Goal: Task Accomplishment & Management: Use online tool/utility

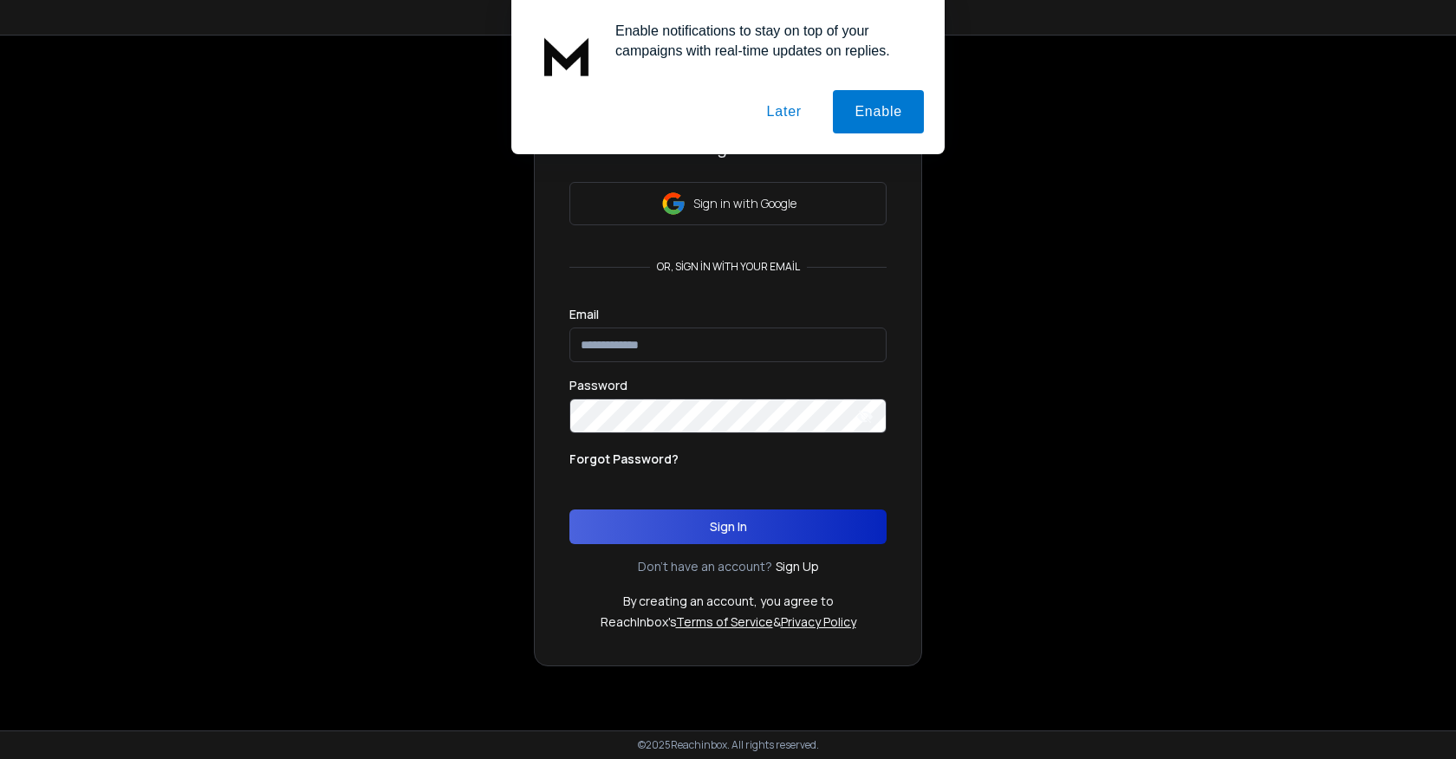
click at [798, 199] on button "Sign in with Google" at bounding box center [727, 203] width 317 height 43
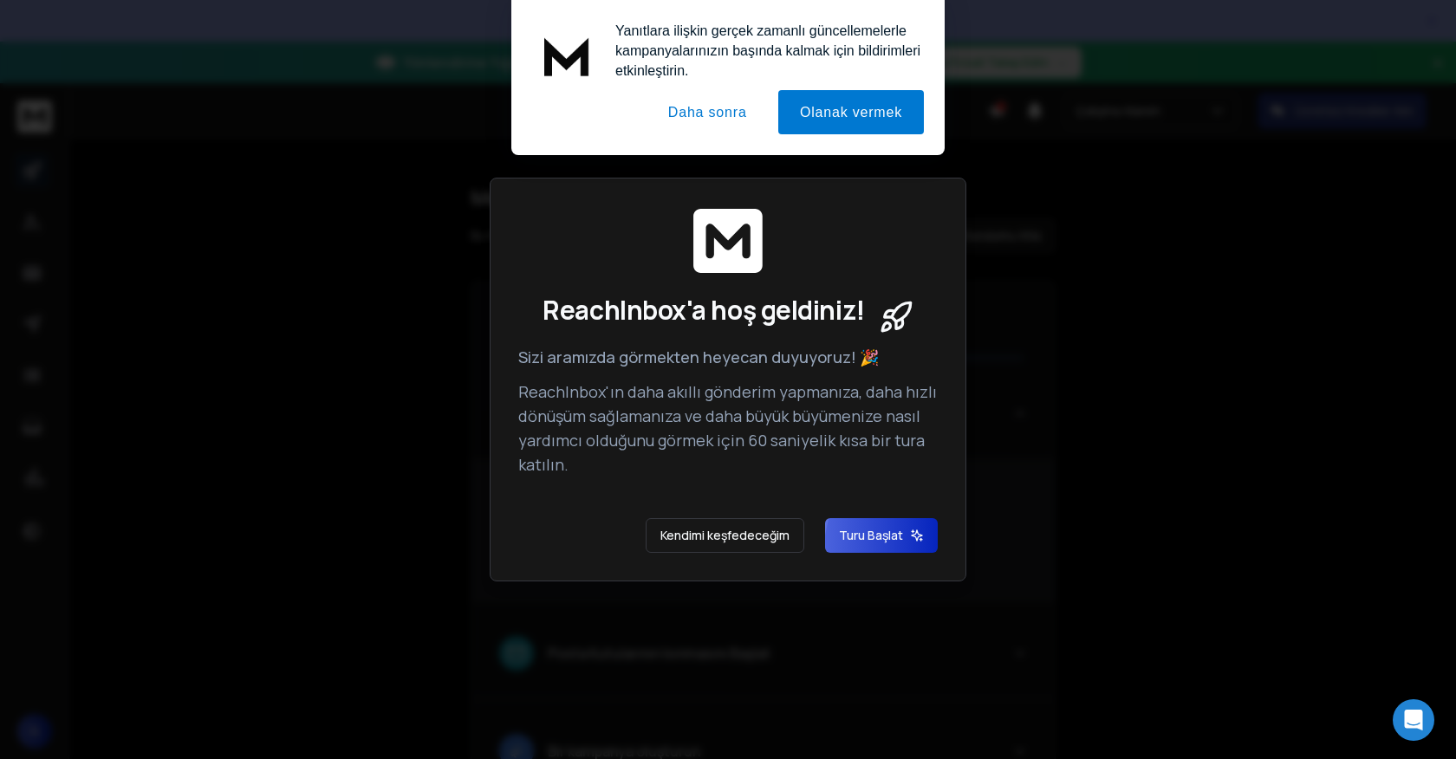
click at [725, 120] on font "Daha sonra" at bounding box center [707, 112] width 79 height 15
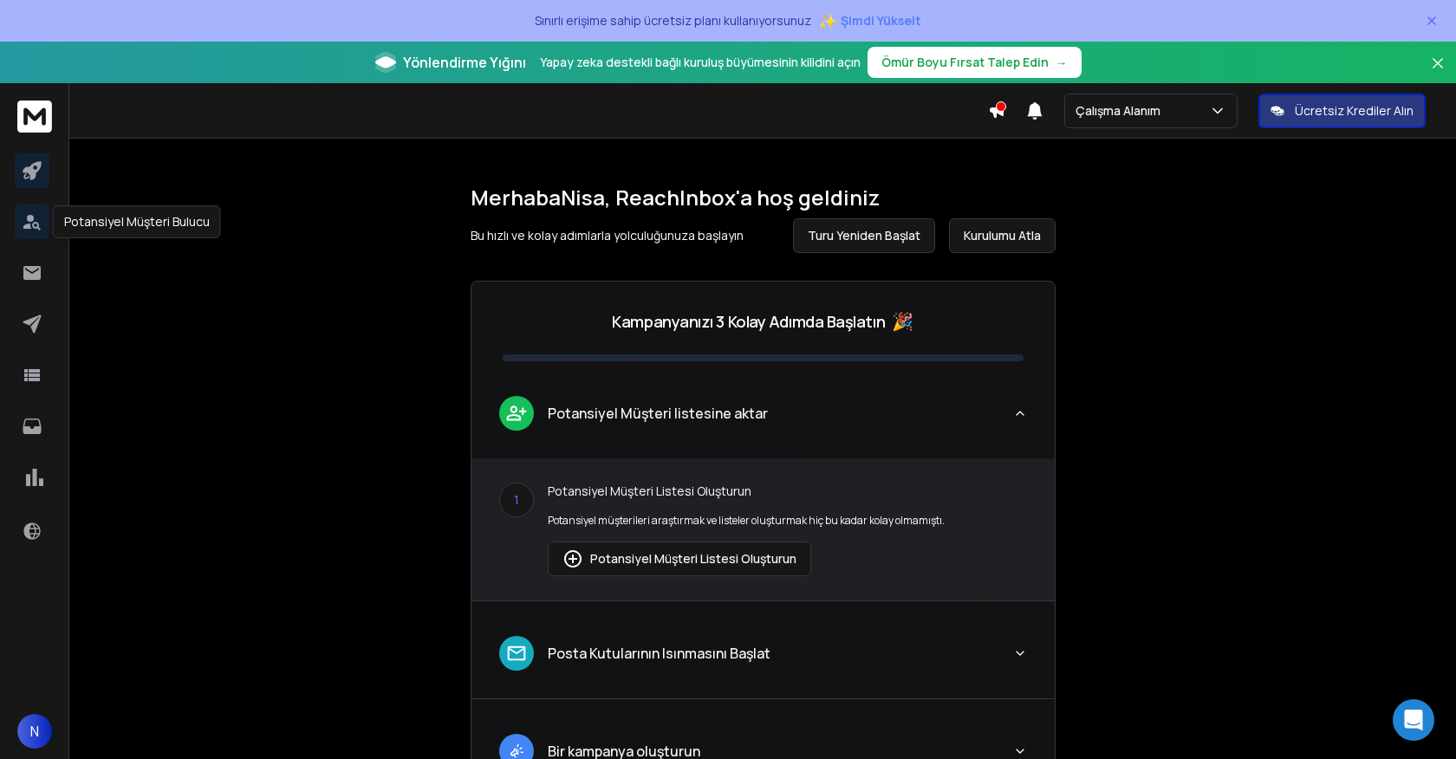
click at [25, 215] on icon at bounding box center [32, 221] width 21 height 21
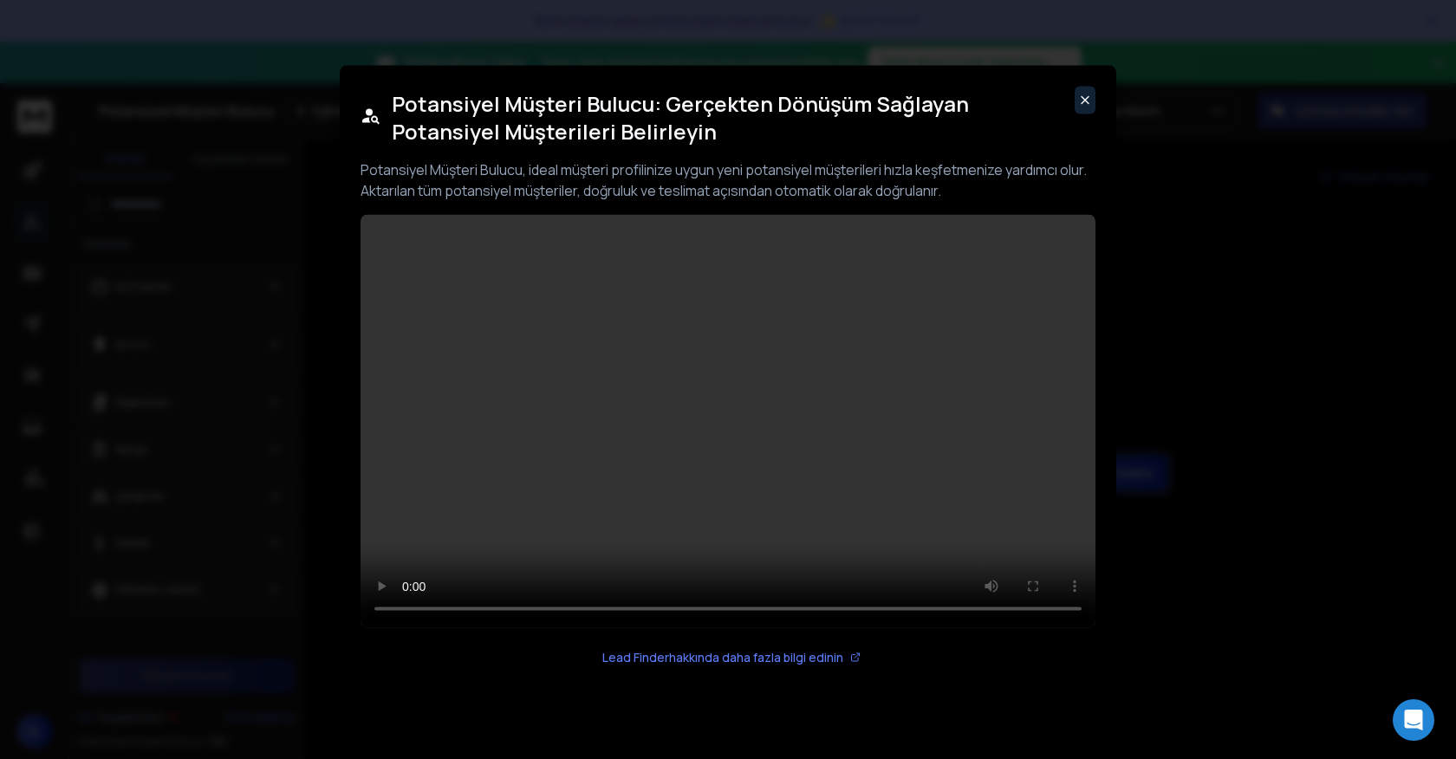
click at [1079, 102] on icon at bounding box center [1085, 101] width 14 height 14
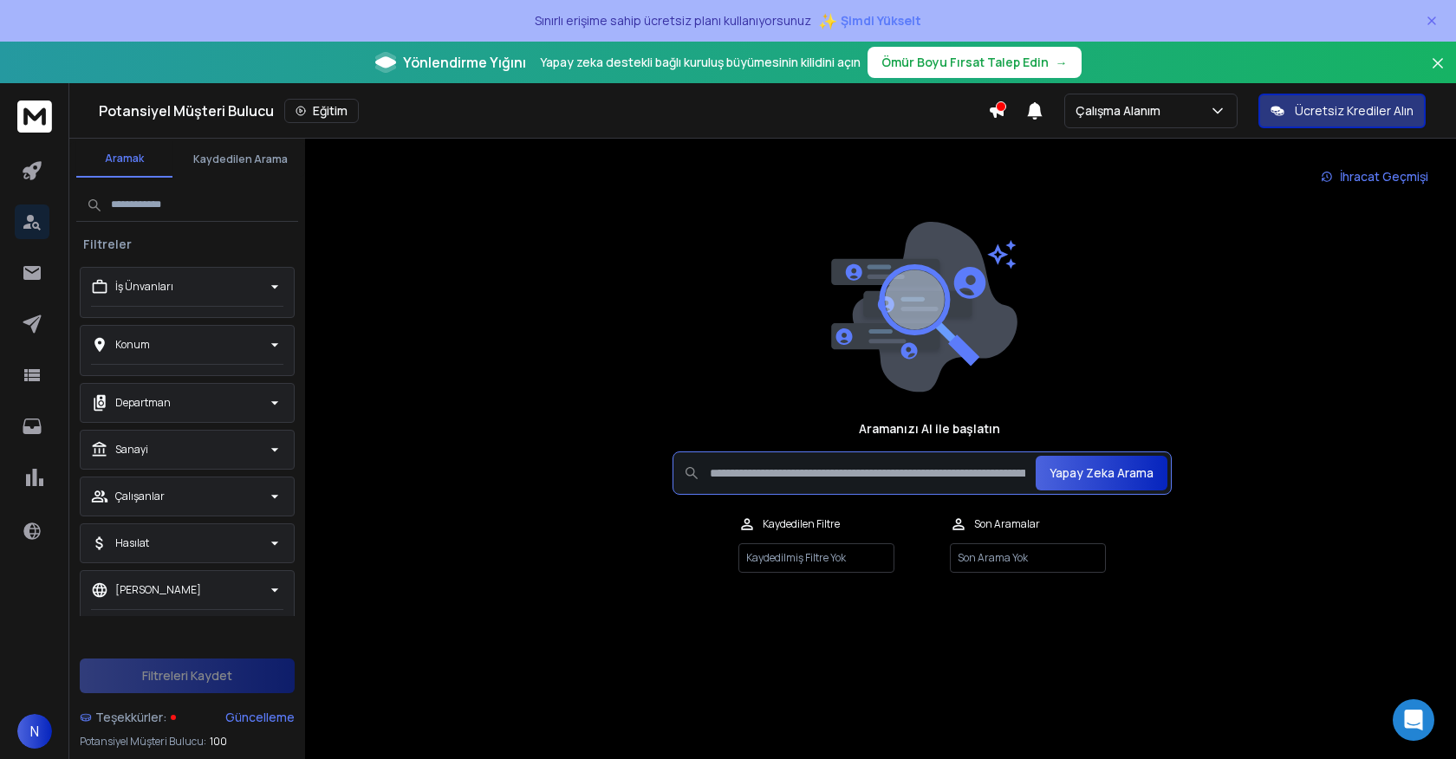
click at [237, 206] on input at bounding box center [187, 204] width 222 height 35
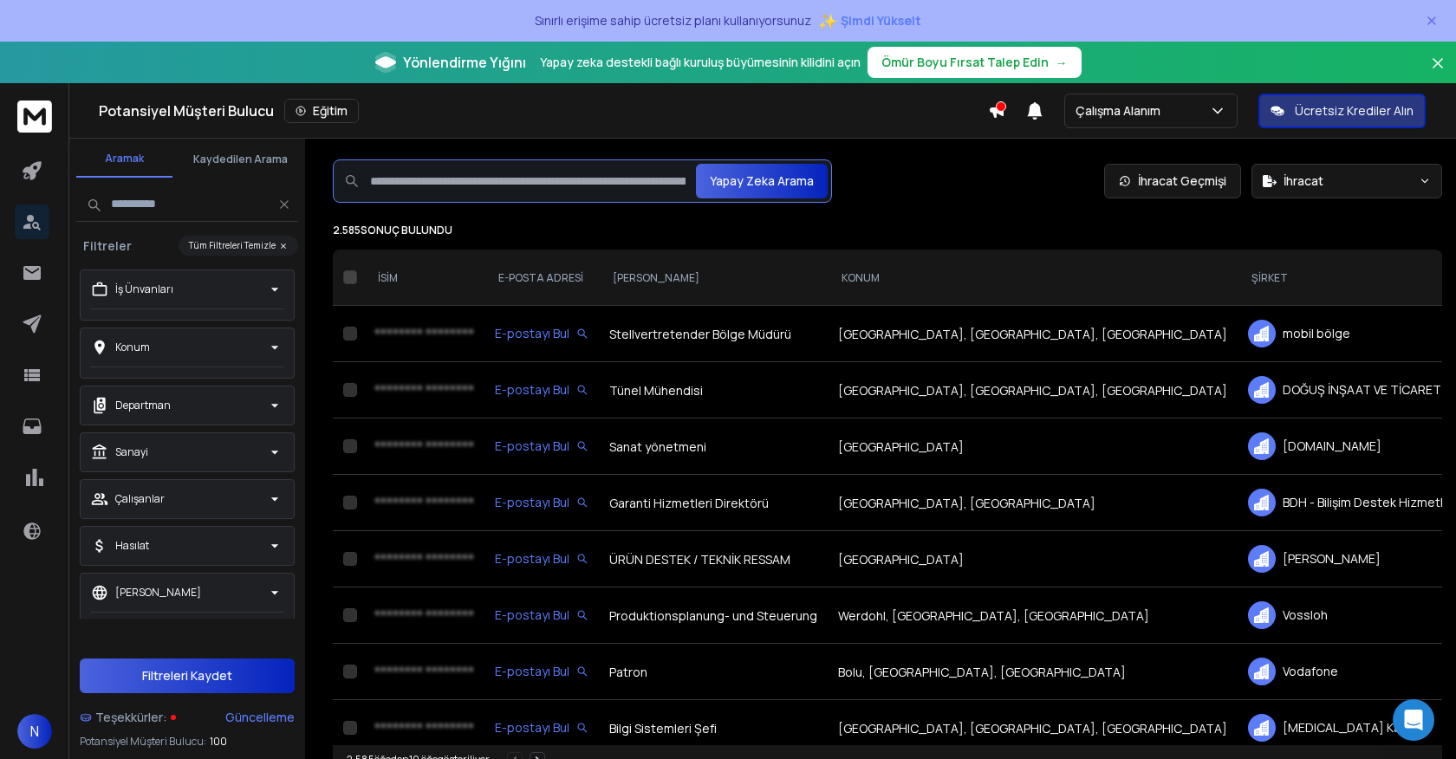
type input "**********"
click at [616, 185] on textarea at bounding box center [528, 181] width 316 height 35
click at [23, 284] on link at bounding box center [32, 273] width 35 height 35
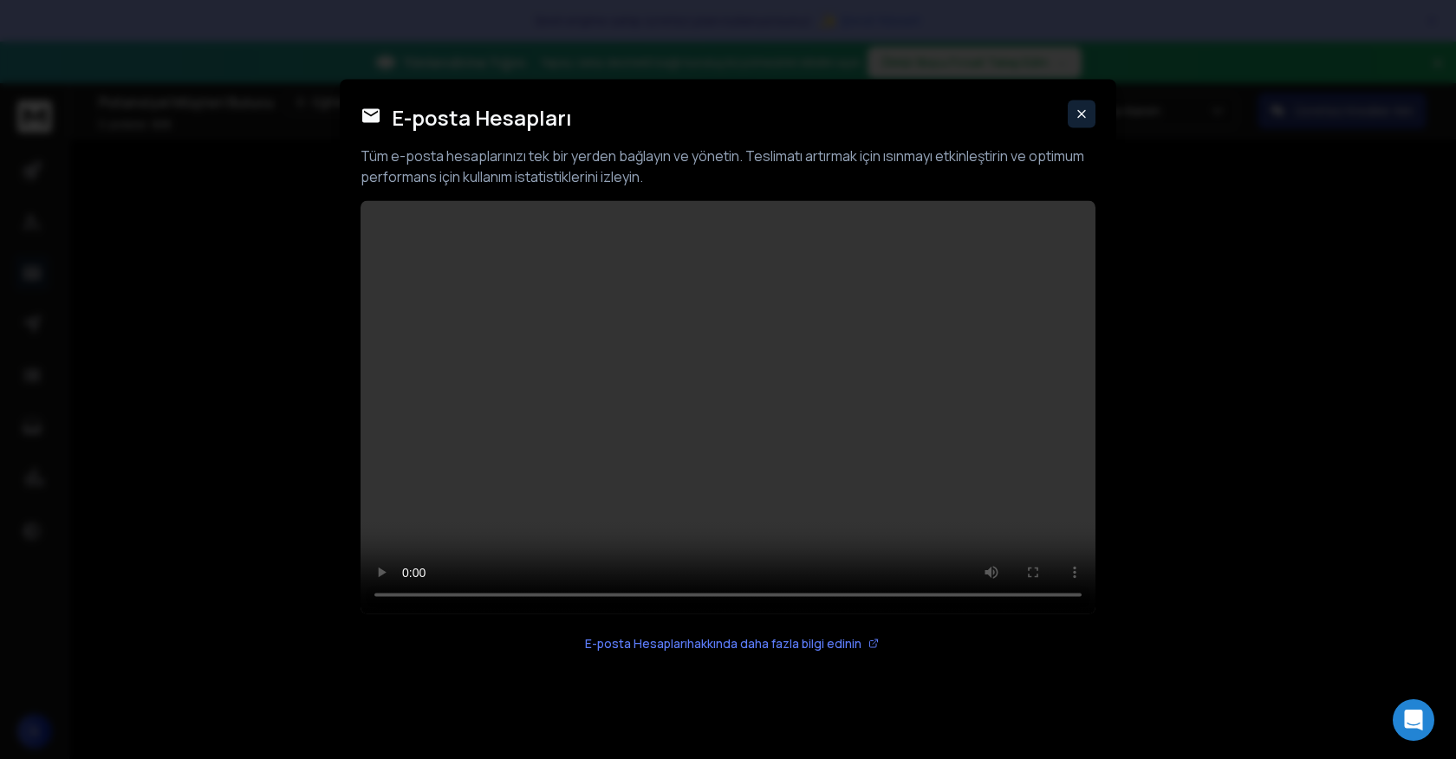
click at [1075, 106] on button at bounding box center [1082, 115] width 28 height 28
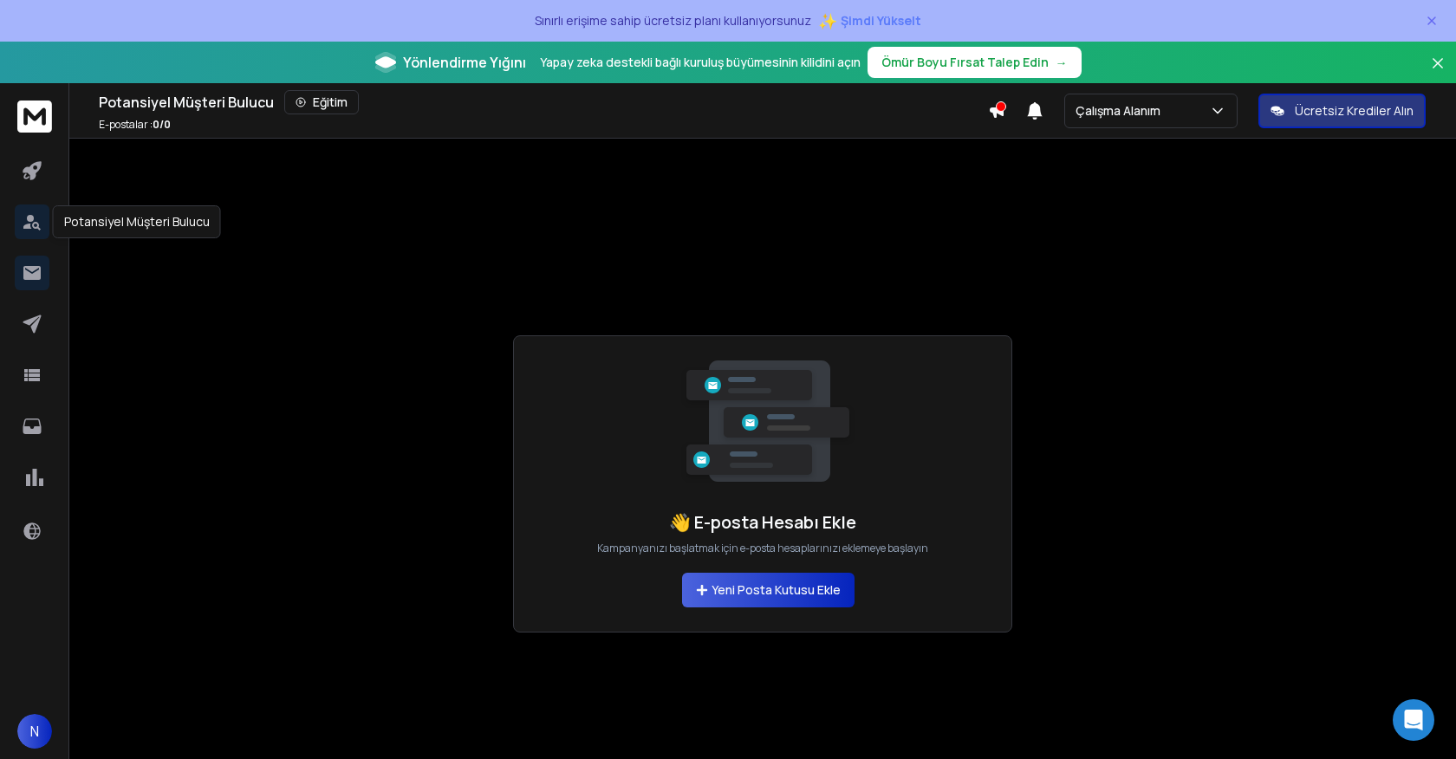
click at [23, 221] on icon at bounding box center [32, 221] width 21 height 21
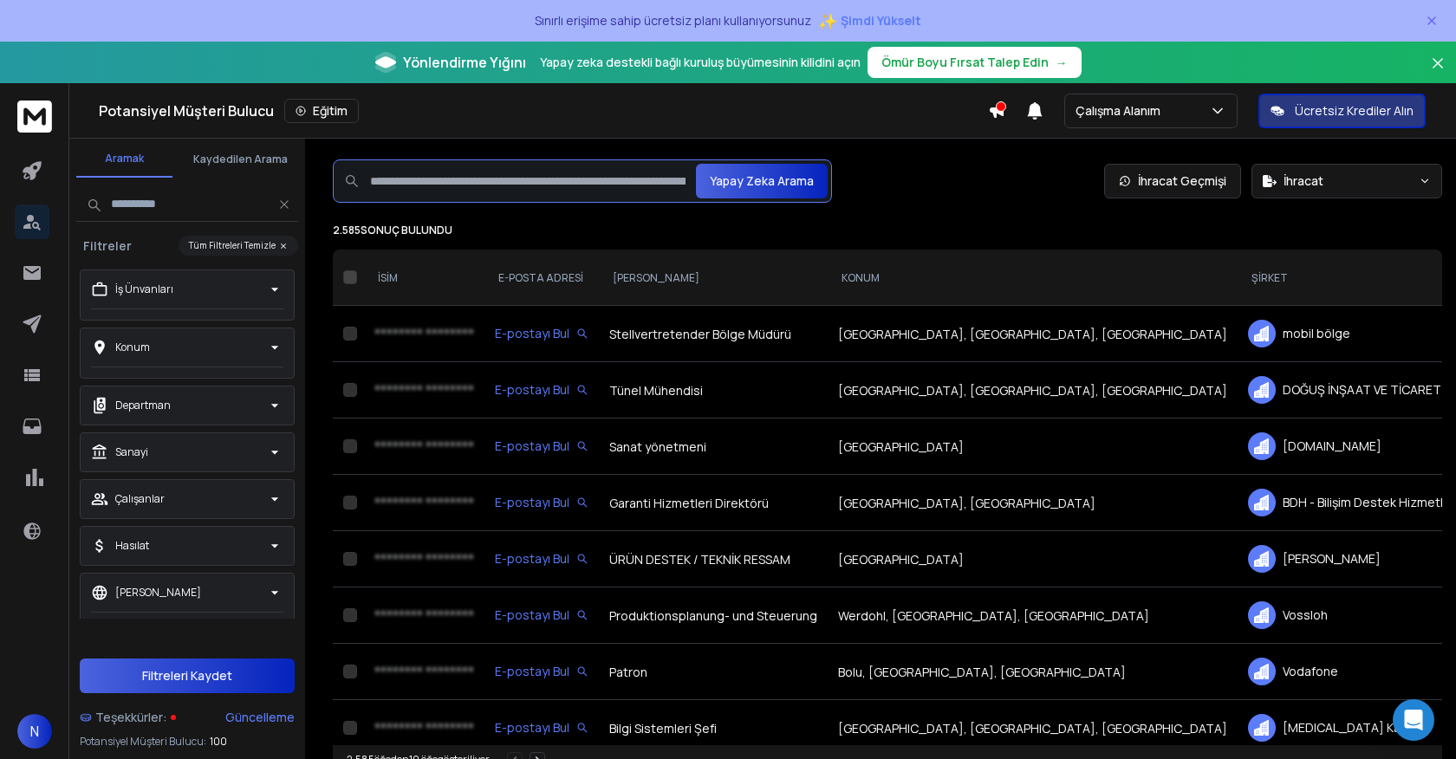
click at [205, 198] on input "**********" at bounding box center [187, 204] width 222 height 35
click at [204, 665] on button "Filtreleri Kaydet" at bounding box center [187, 676] width 215 height 35
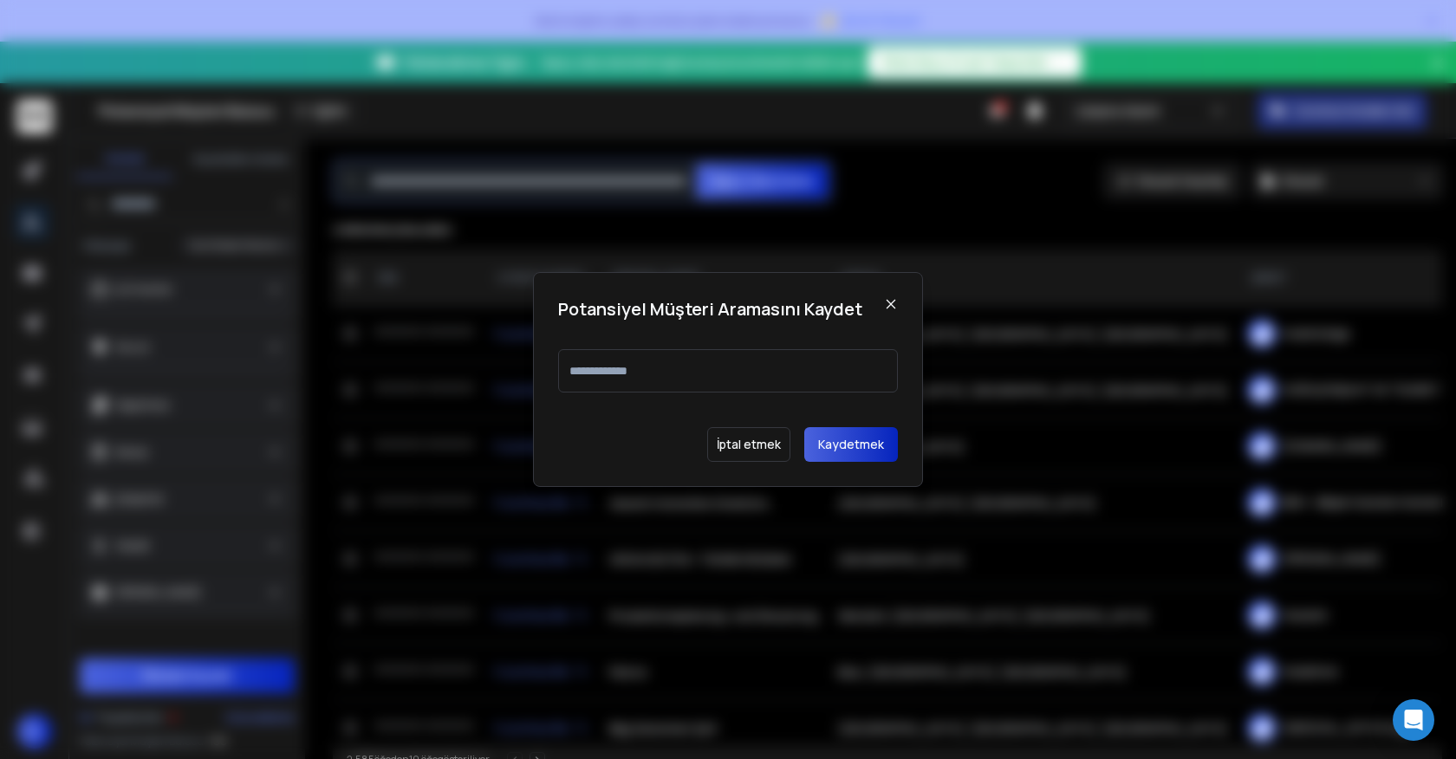
click at [843, 450] on font "Kaydetmek" at bounding box center [851, 444] width 66 height 16
type input "***"
click at [851, 446] on font "Kaydetmek" at bounding box center [851, 444] width 66 height 16
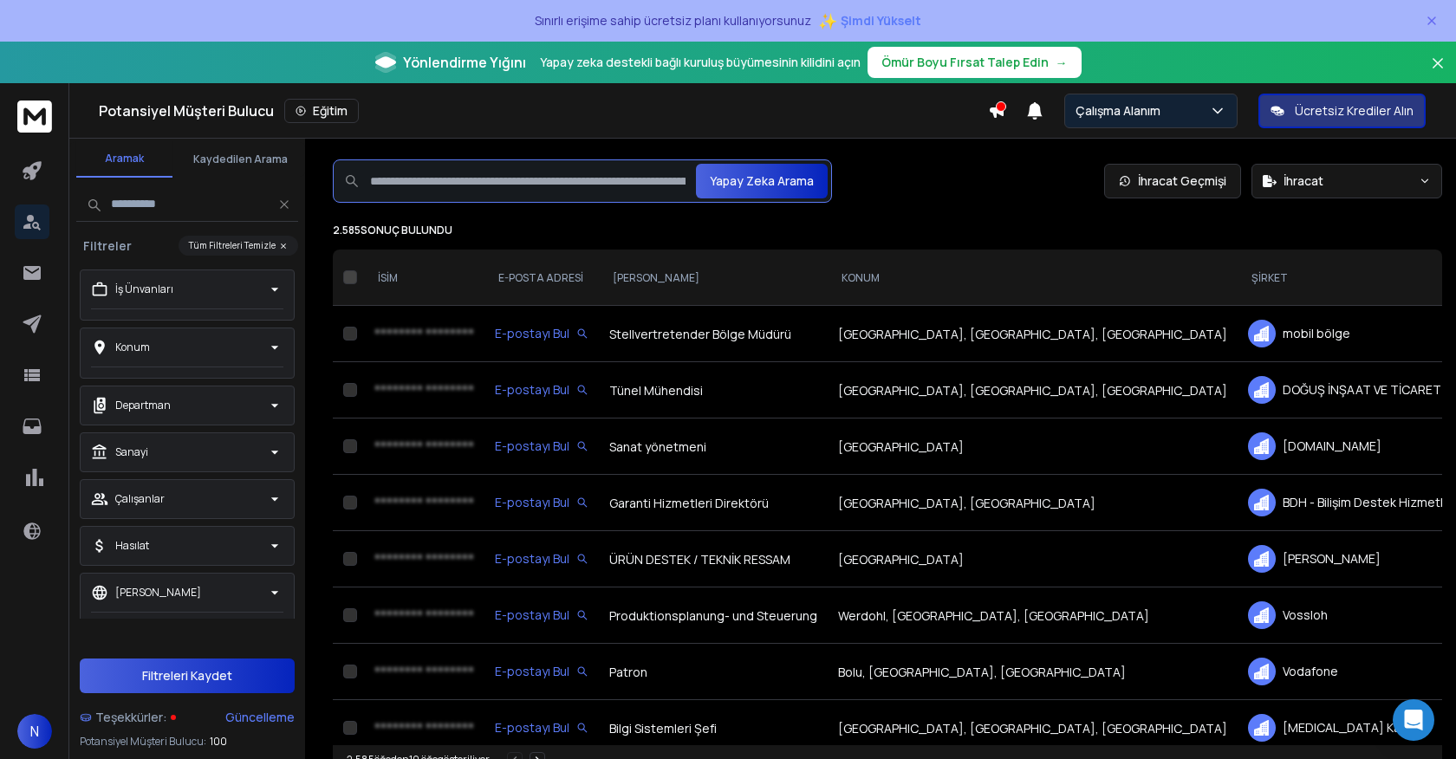
click at [1158, 102] on p "Çalışma Alanım" at bounding box center [1122, 110] width 92 height 17
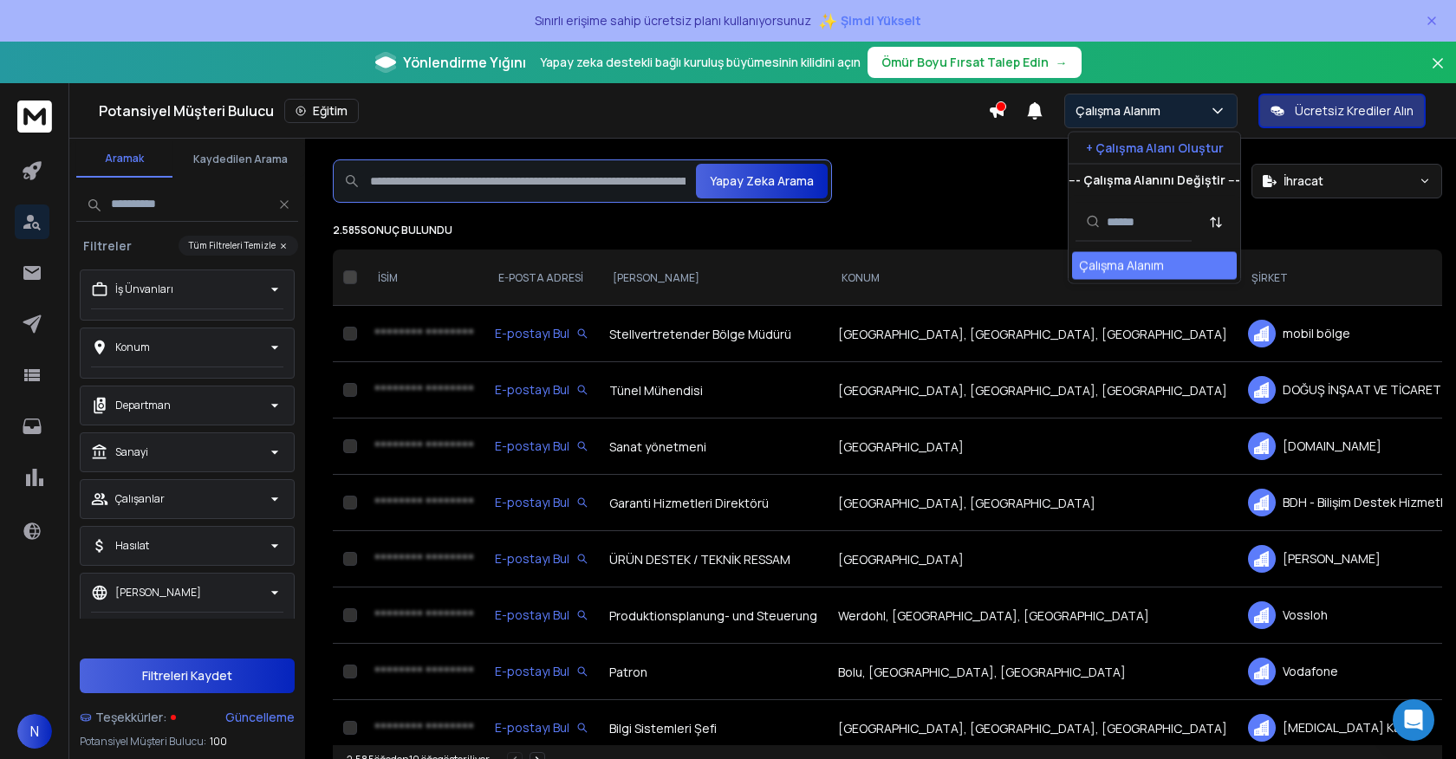
click at [1158, 102] on font "Çalışma Alanım" at bounding box center [1118, 110] width 85 height 16
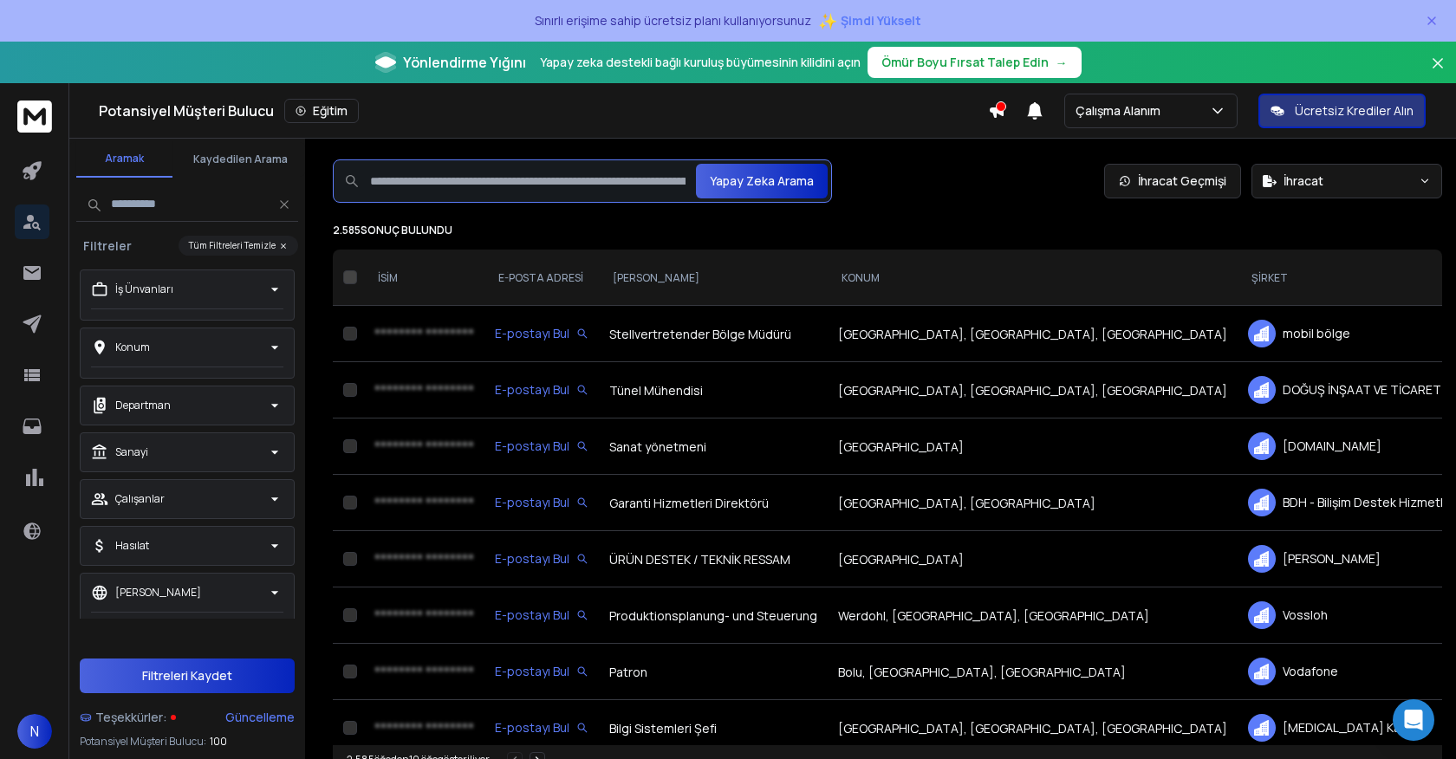
click at [477, 183] on textarea at bounding box center [528, 181] width 316 height 35
type textarea "**********"
click at [727, 169] on button "Yapay Zeka Arama" at bounding box center [764, 181] width 132 height 35
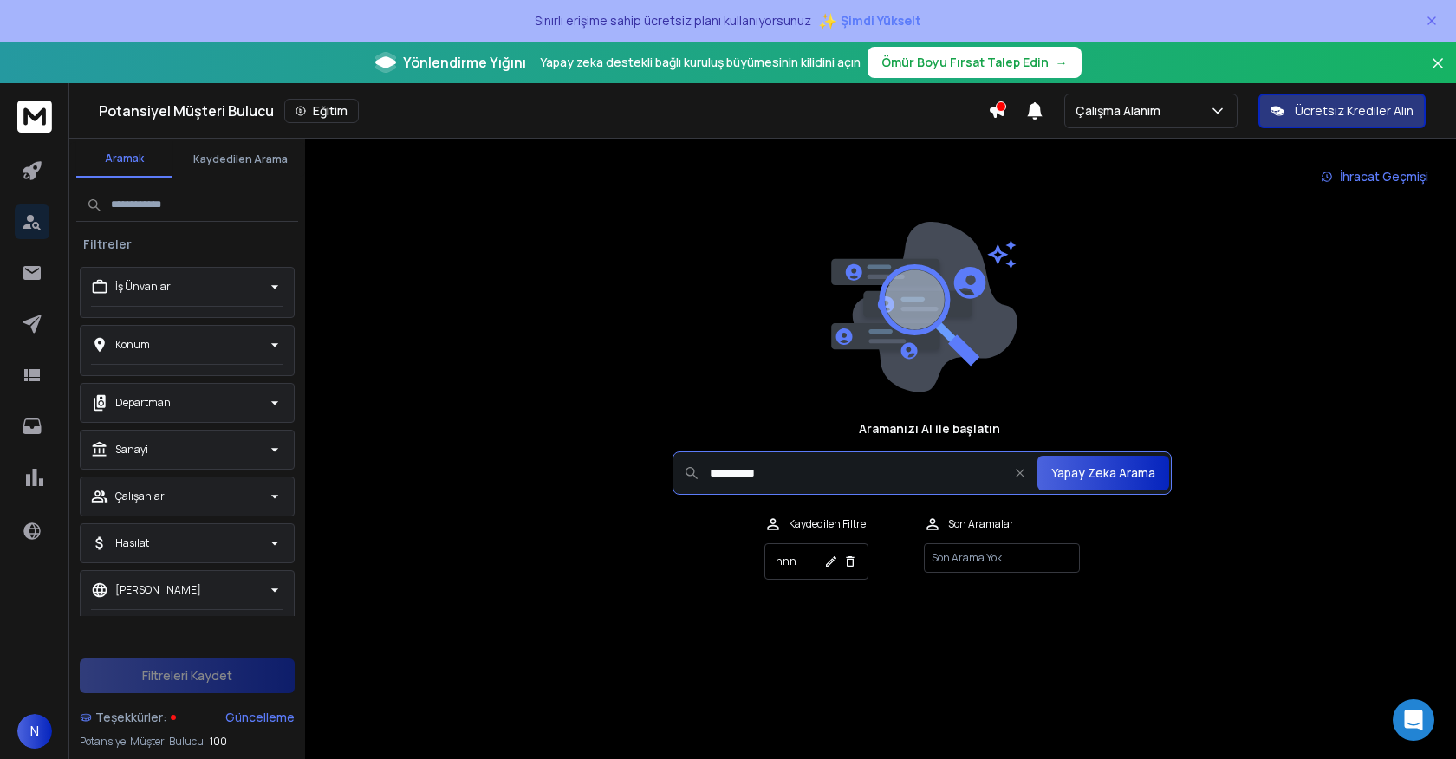
click at [1106, 473] on font "Yapay Zeka Arama" at bounding box center [1103, 473] width 104 height 16
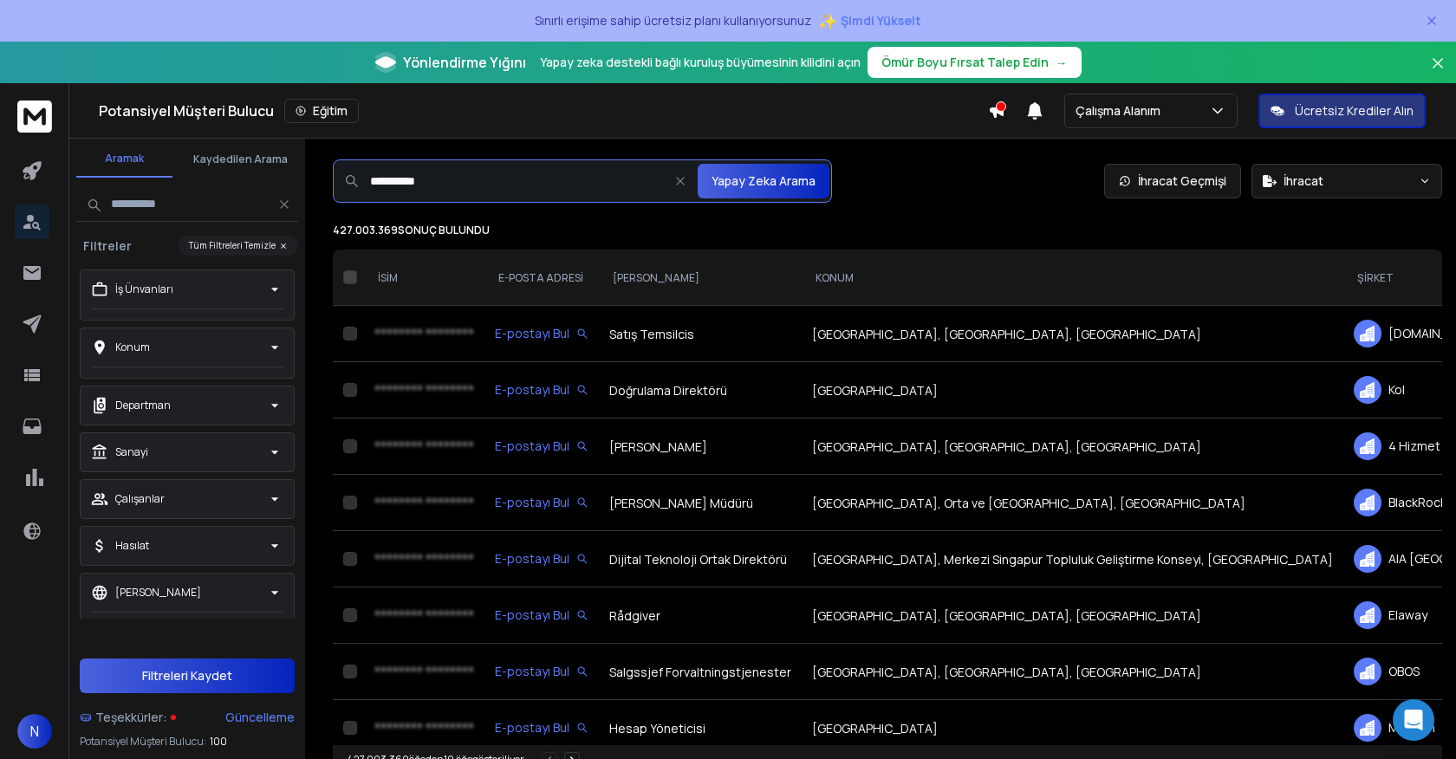
type input "**********"
click at [40, 168] on icon at bounding box center [32, 170] width 21 height 21
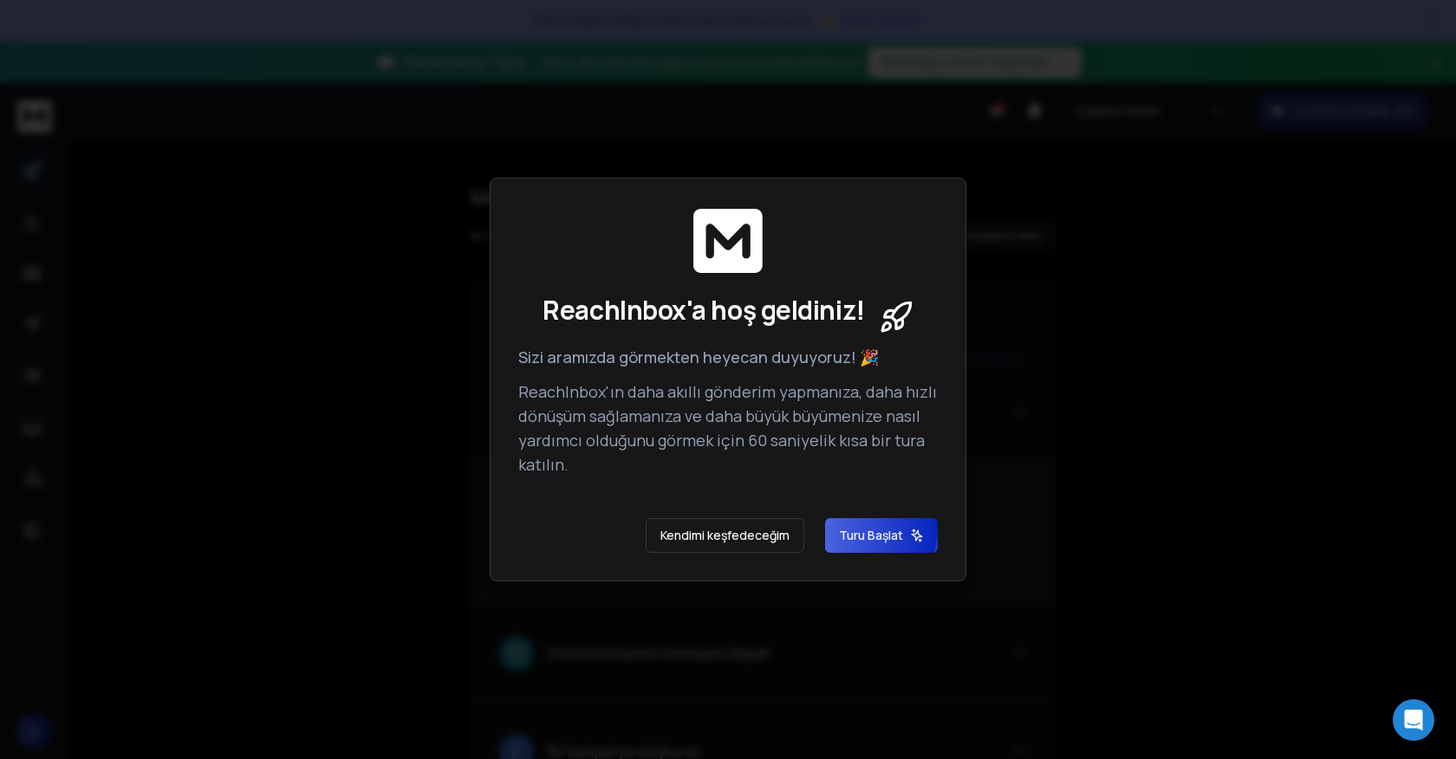
click at [856, 535] on font "Turu Başlat" at bounding box center [871, 535] width 64 height 16
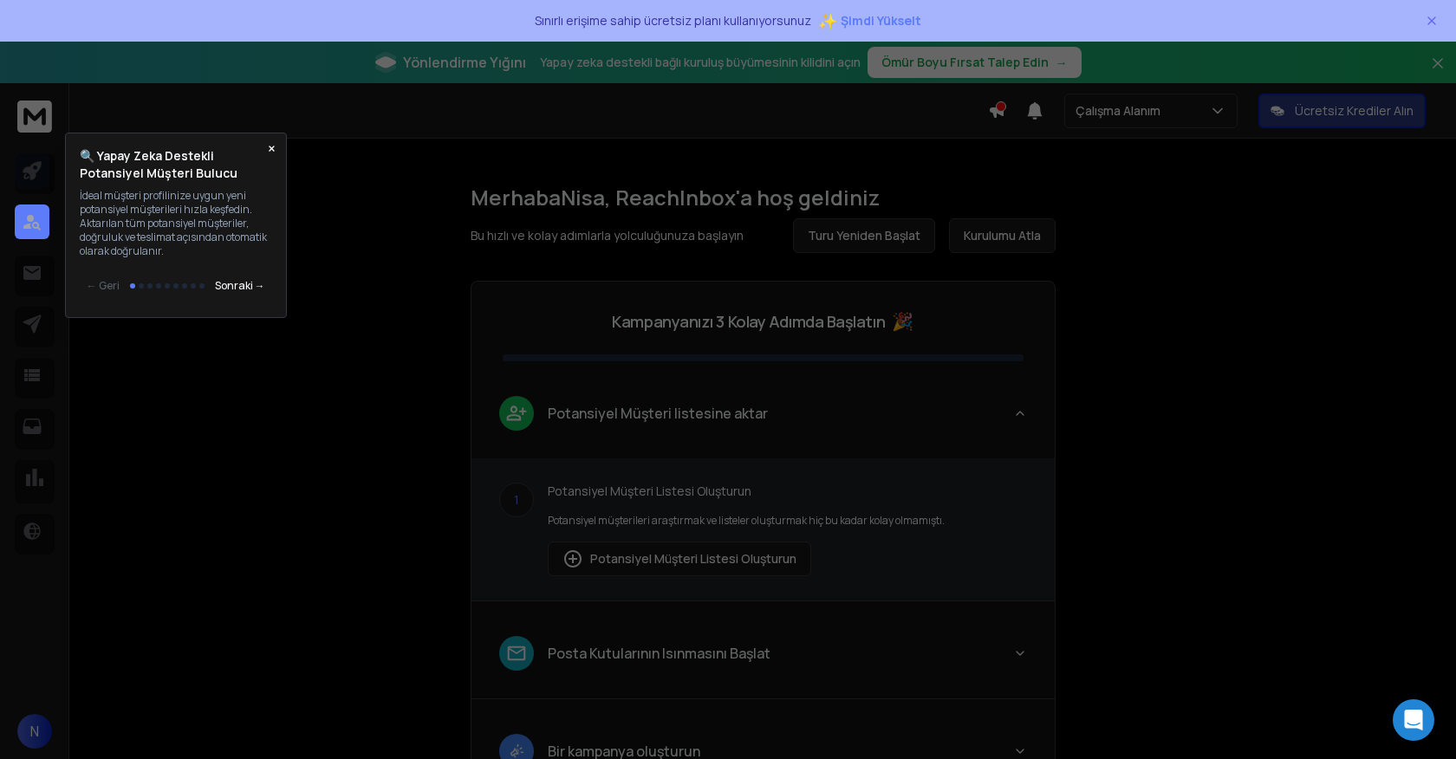
click at [271, 146] on font "×" at bounding box center [272, 148] width 8 height 21
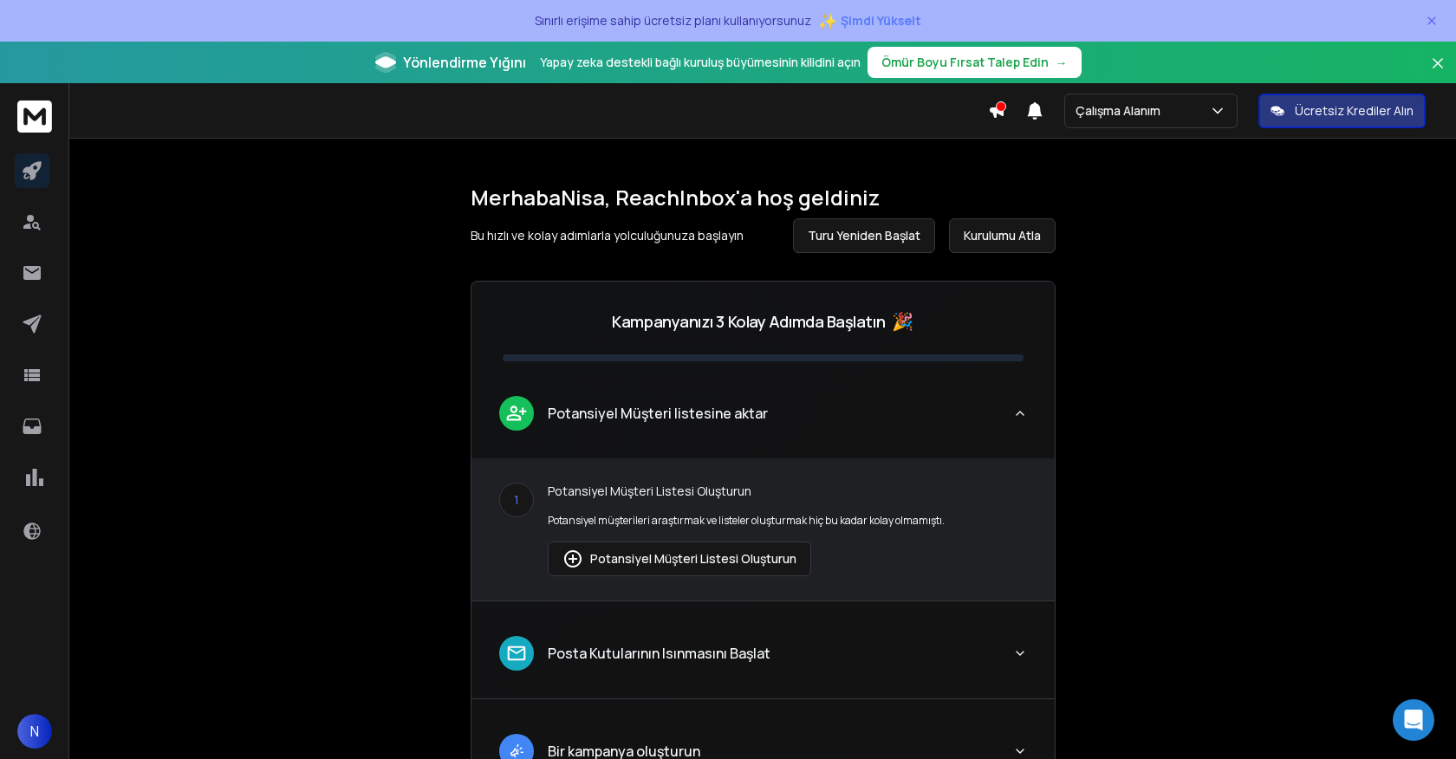
click at [26, 122] on icon at bounding box center [34, 117] width 35 height 32
click at [26, 121] on icon at bounding box center [34, 117] width 35 height 32
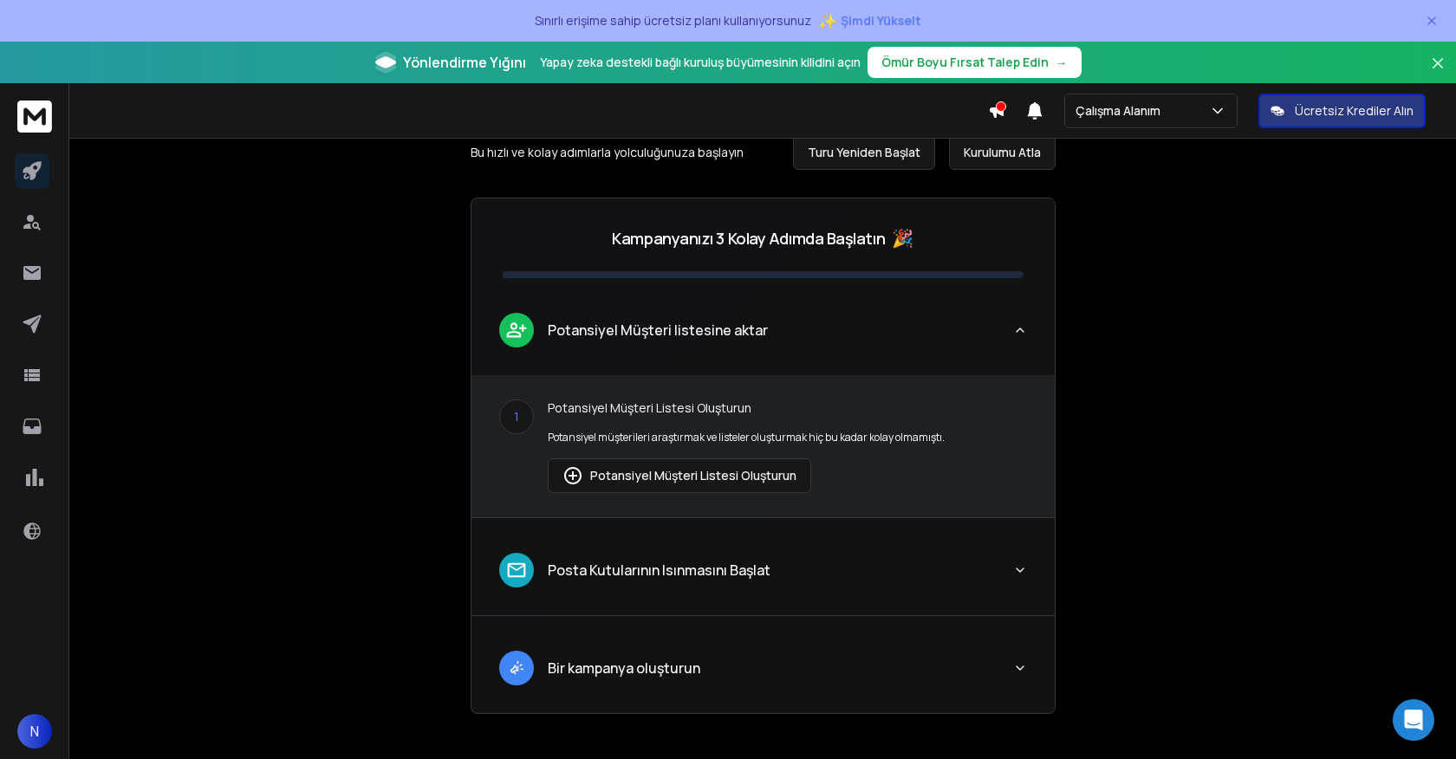
click at [588, 569] on font "Posta Kutularının Isınmasını Başlat" at bounding box center [659, 570] width 223 height 19
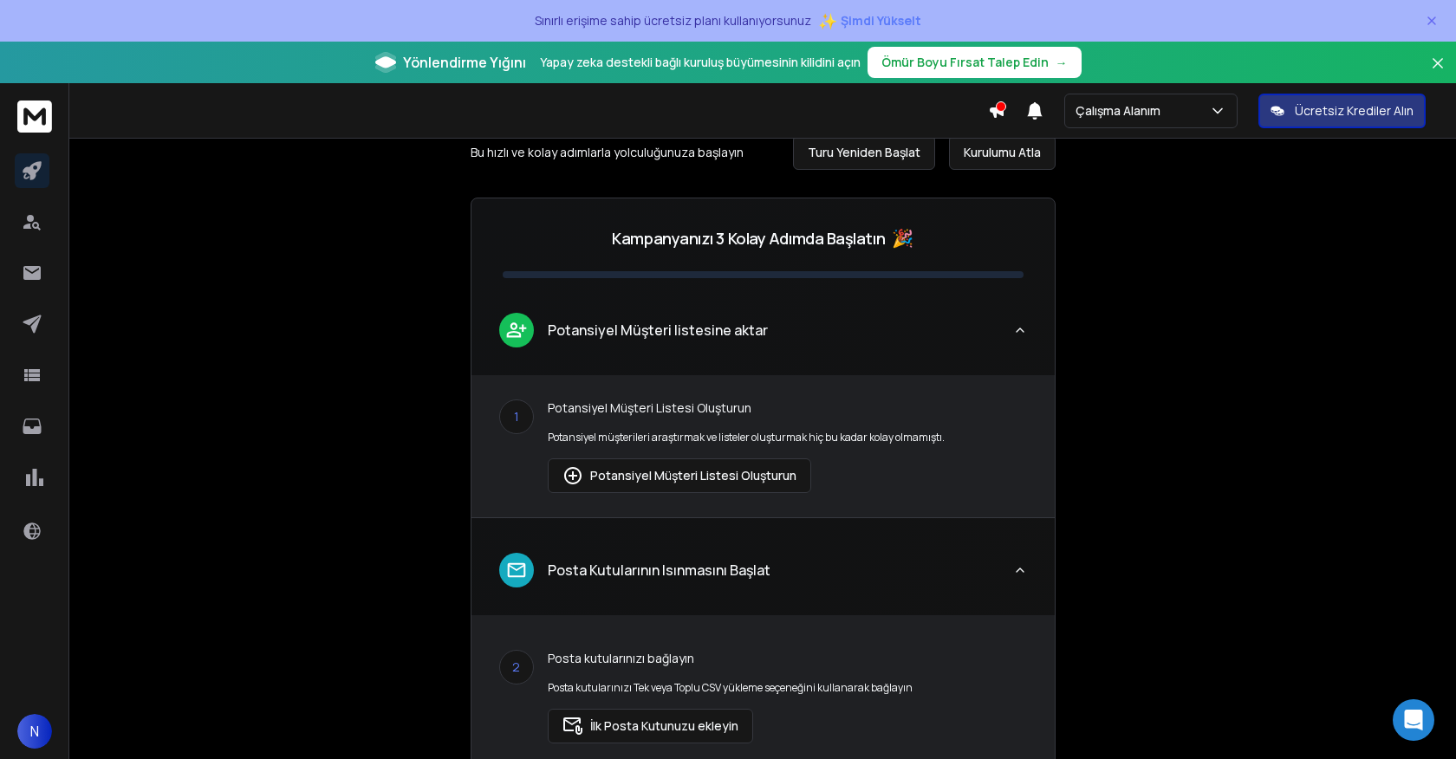
click at [588, 569] on font "Posta Kutularının Isınmasını Başlat" at bounding box center [659, 570] width 223 height 19
